Goal: Navigation & Orientation: Find specific page/section

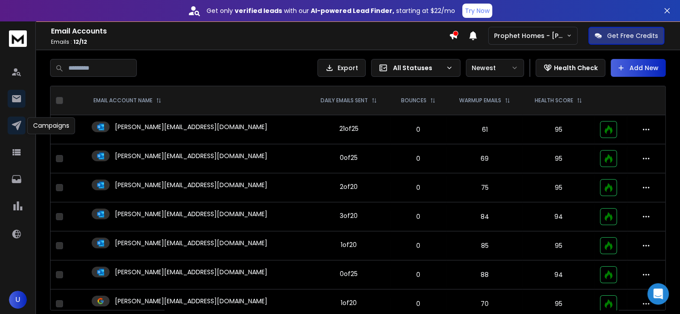
click at [18, 130] on icon at bounding box center [16, 125] width 11 height 11
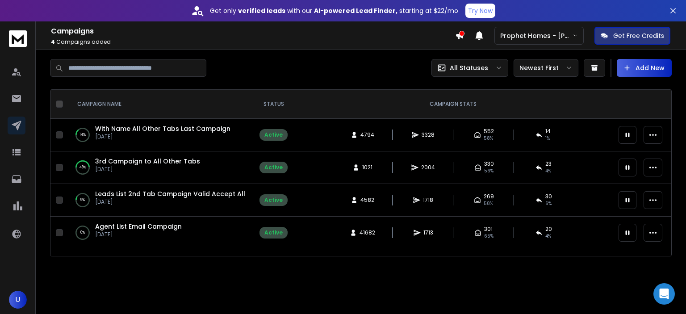
click at [254, 264] on div "Campaigns 4 Campaigns Added All Statuses Newest First Add New CAMPAIGN NAME STA…" at bounding box center [361, 157] width 651 height 215
click at [252, 276] on div "Get only verified leads with our AI-powered Lead Finder, starting at $22/mo Try…" at bounding box center [343, 157] width 686 height 314
click at [255, 273] on div "Get only verified leads with our AI-powered Lead Finder, starting at $22/mo Try…" at bounding box center [343, 157] width 686 height 314
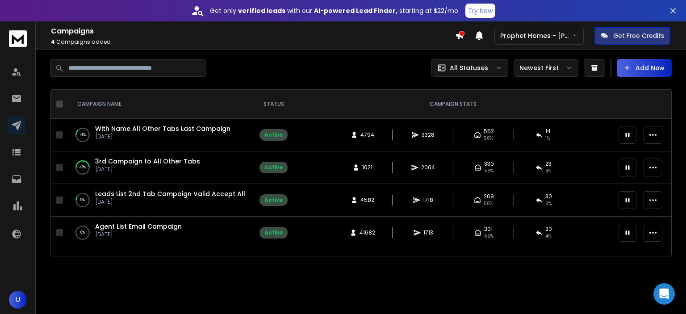
click at [255, 273] on div "Get only verified leads with our AI-powered Lead Finder, starting at $22/mo Try…" at bounding box center [343, 157] width 686 height 314
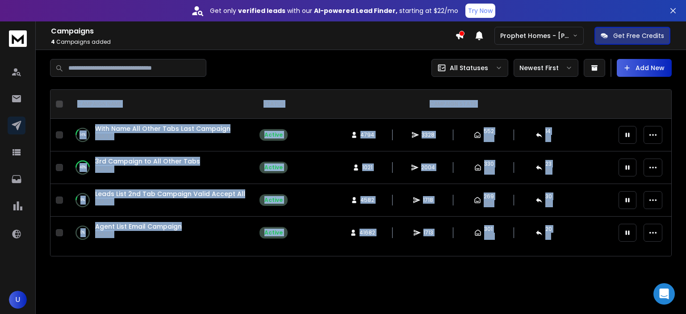
click at [255, 273] on div "Get only verified leads with our AI-powered Lead Finder, starting at $22/mo Try…" at bounding box center [343, 157] width 686 height 314
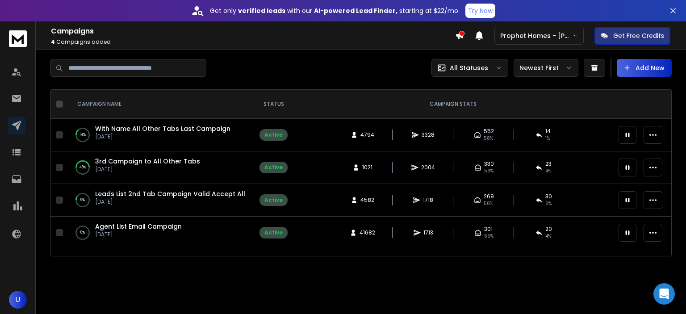
click at [255, 273] on div "Get only verified leads with our AI-powered Lead Finder, starting at $22/mo Try…" at bounding box center [343, 157] width 686 height 314
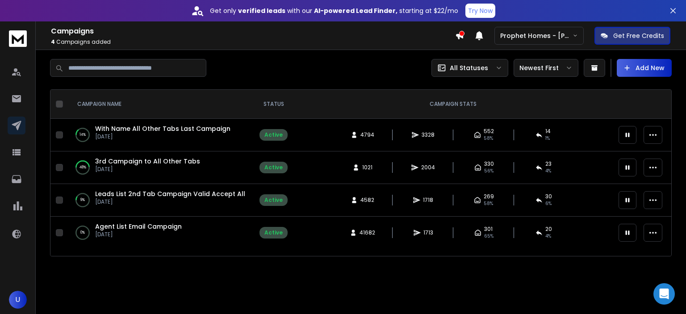
click at [255, 273] on div "Get only verified leads with our AI-powered Lead Finder, starting at $22/mo Try…" at bounding box center [343, 157] width 686 height 314
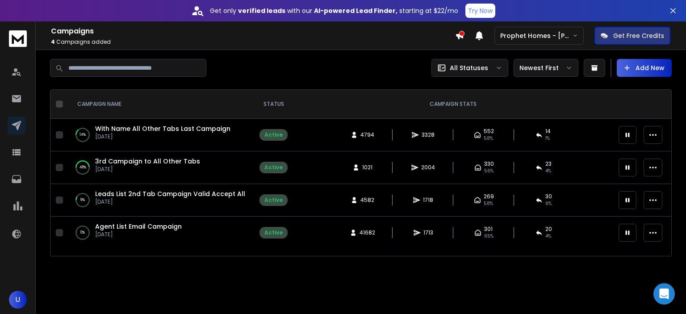
click at [255, 273] on div "Get only verified leads with our AI-powered Lead Finder, starting at $22/mo Try…" at bounding box center [343, 157] width 686 height 314
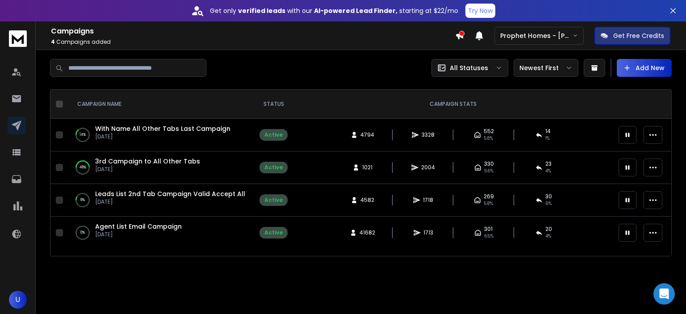
click at [255, 273] on div "Get only verified leads with our AI-powered Lead Finder, starting at $22/mo Try…" at bounding box center [343, 157] width 686 height 314
click at [209, 277] on div "Get only verified leads with our AI-powered Lead Finder, starting at $22/mo Try…" at bounding box center [343, 157] width 686 height 314
click at [320, 289] on div "Get only verified leads with our AI-powered Lead Finder, starting at $22/mo Try…" at bounding box center [343, 157] width 686 height 314
click at [289, 286] on div "Get only verified leads with our AI-powered Lead Finder, starting at $22/mo Try…" at bounding box center [343, 157] width 686 height 314
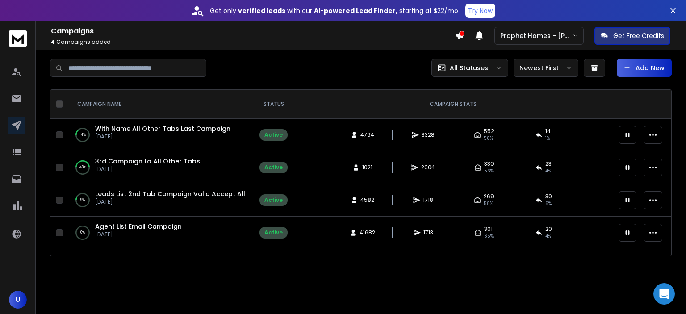
click at [282, 290] on div "Get only verified leads with our AI-powered Lead Finder, starting at $22/mo Try…" at bounding box center [343, 157] width 686 height 314
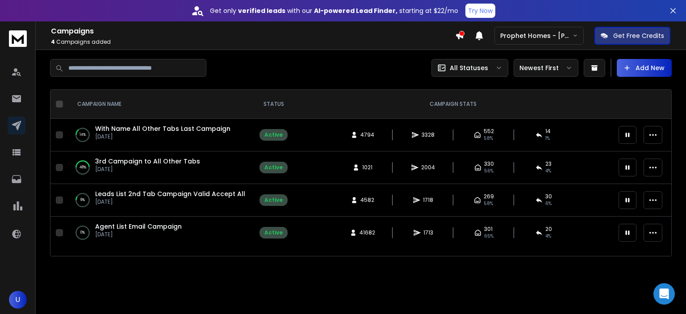
click at [282, 290] on div "Get only verified leads with our AI-powered Lead Finder, starting at $22/mo Try…" at bounding box center [343, 157] width 686 height 314
click at [256, 278] on div "Get only verified leads with our AI-powered Lead Finder, starting at $22/mo Try…" at bounding box center [343, 157] width 686 height 314
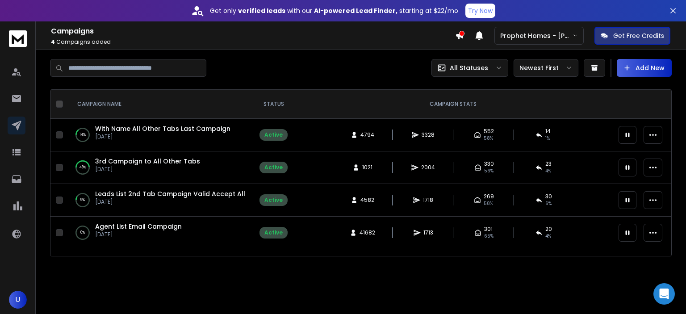
click at [263, 91] on th "STATUS" at bounding box center [273, 104] width 39 height 29
click at [23, 102] on link at bounding box center [17, 99] width 18 height 18
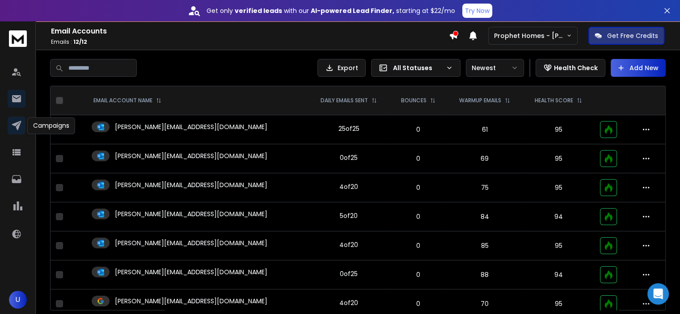
click at [16, 122] on icon at bounding box center [16, 125] width 9 height 9
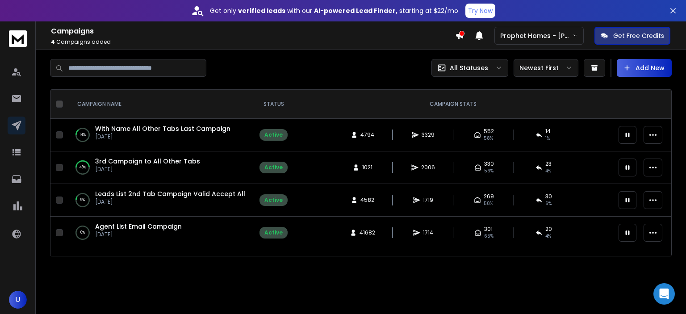
click at [225, 277] on div "Get only verified leads with our AI-powered Lead Finder, starting at $22/mo Try…" at bounding box center [343, 157] width 686 height 314
click at [277, 280] on div "Get only verified leads with our AI-powered Lead Finder, starting at $22/mo Try…" at bounding box center [343, 157] width 686 height 314
click at [245, 283] on div "Get only verified leads with our AI-powered Lead Finder, starting at $22/mo Try…" at bounding box center [343, 157] width 686 height 314
click at [286, 289] on div "Get only verified leads with our AI-powered Lead Finder, starting at $22/mo Try…" at bounding box center [343, 157] width 686 height 314
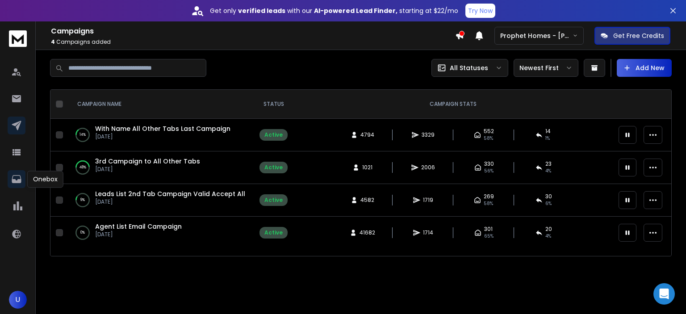
click at [23, 180] on link at bounding box center [17, 179] width 18 height 18
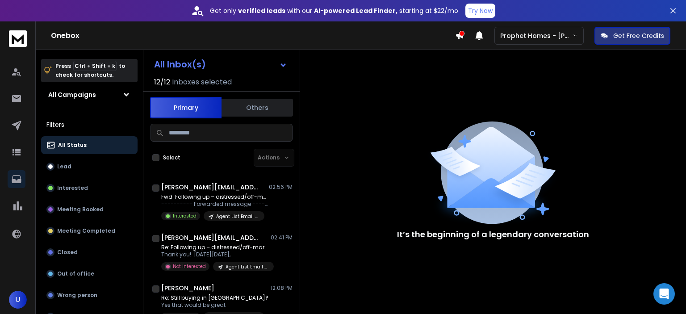
click at [338, 122] on div "It’s the beginning of a legendary conversation" at bounding box center [493, 183] width 386 height 267
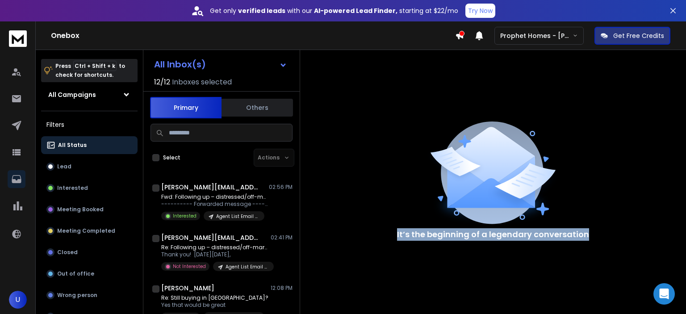
click at [538, 278] on div "It’s the beginning of a legendary conversation" at bounding box center [493, 183] width 386 height 267
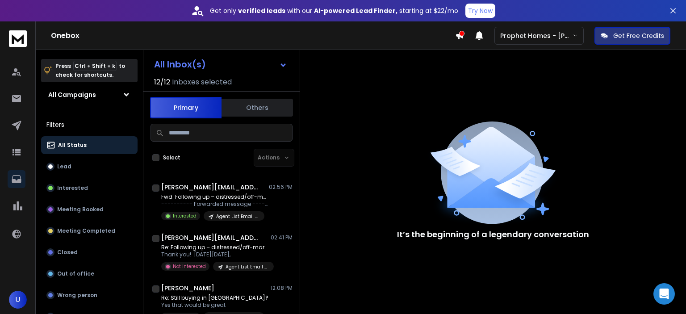
click at [538, 278] on div "It’s the beginning of a legendary conversation" at bounding box center [493, 183] width 386 height 267
click at [307, 239] on div "It’s the beginning of a legendary conversation" at bounding box center [493, 183] width 386 height 267
click at [335, 238] on div "It’s the beginning of a legendary conversation" at bounding box center [493, 183] width 386 height 267
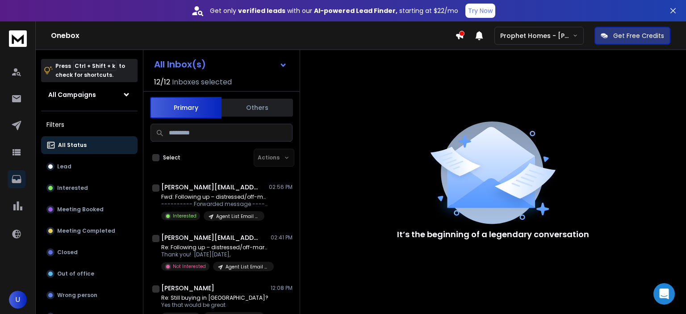
click at [335, 238] on div "It’s the beginning of a legendary conversation" at bounding box center [493, 183] width 386 height 267
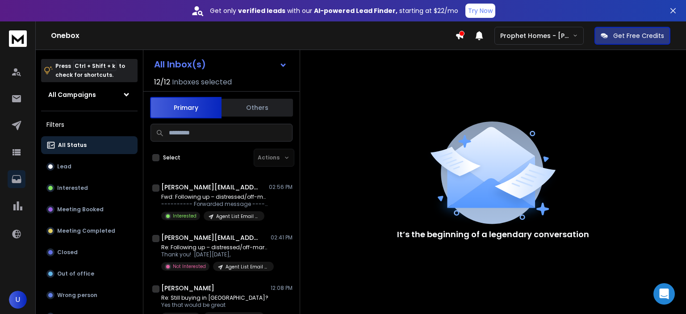
click at [332, 241] on div "It’s the beginning of a legendary conversation" at bounding box center [493, 183] width 386 height 267
